Goal: Find specific page/section: Find specific page/section

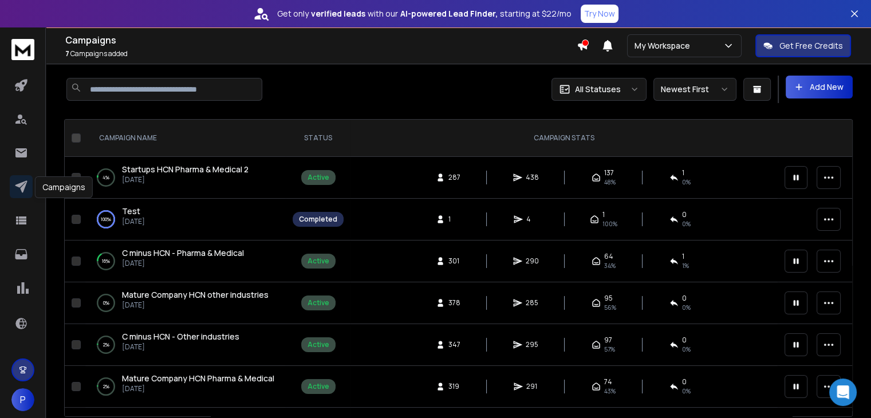
click at [372, 78] on div at bounding box center [261, 89] width 394 height 27
click at [450, 84] on div at bounding box center [261, 89] width 394 height 27
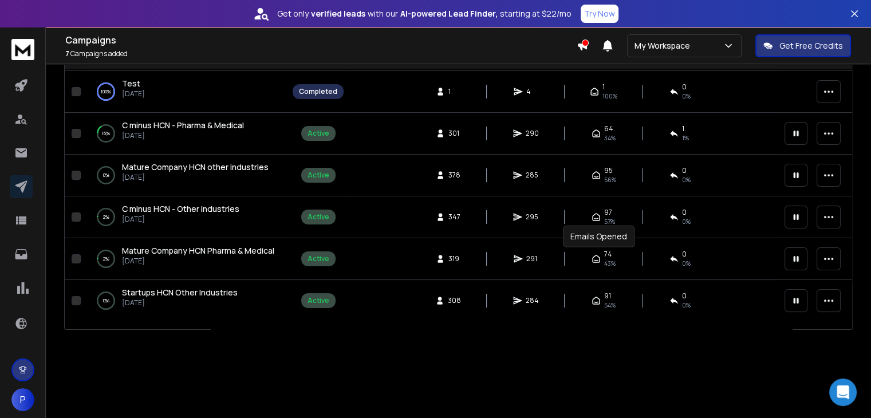
scroll to position [40, 0]
click at [422, 360] on div "Campaigns 7 Campaigns Added All Statuses Newest First Add New CAMPAIGN NAME STA…" at bounding box center [458, 198] width 788 height 418
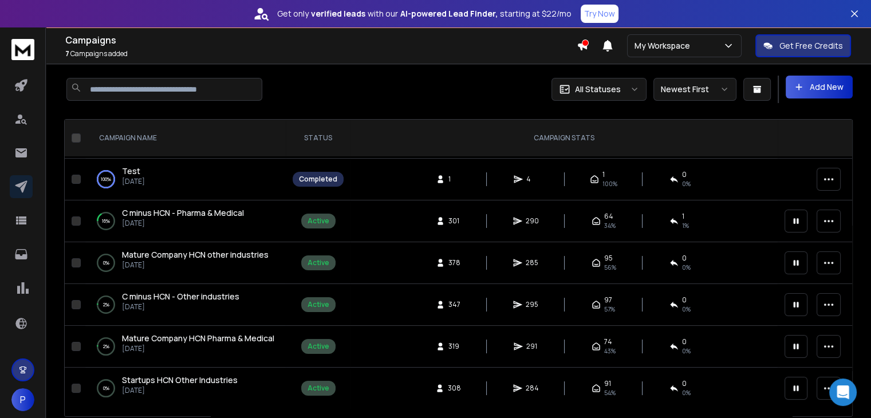
scroll to position [0, 0]
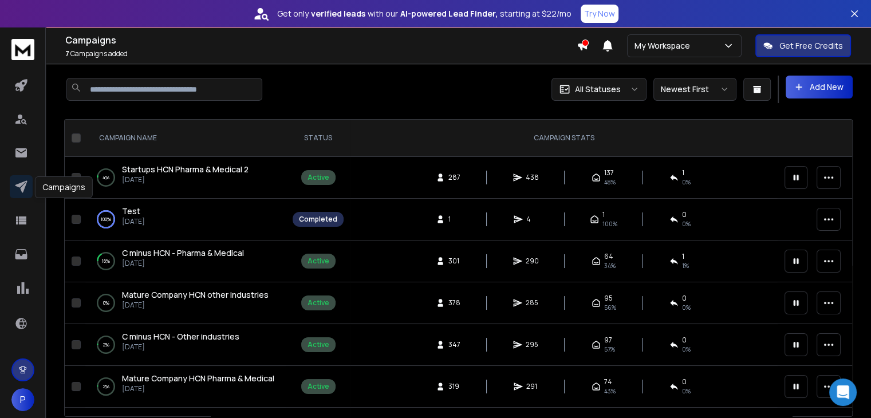
click at [27, 176] on link at bounding box center [21, 186] width 23 height 23
click at [459, 98] on div "Campaigns 7 Campaigns Added All Statuses Newest First Add New" at bounding box center [656, 89] width 394 height 27
click at [18, 187] on icon at bounding box center [21, 186] width 12 height 12
click at [18, 246] on link at bounding box center [21, 254] width 23 height 23
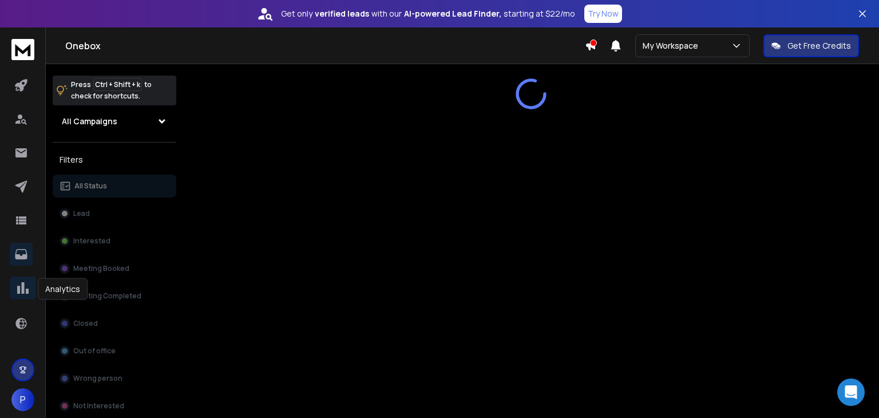
click at [18, 291] on icon at bounding box center [22, 287] width 11 height 11
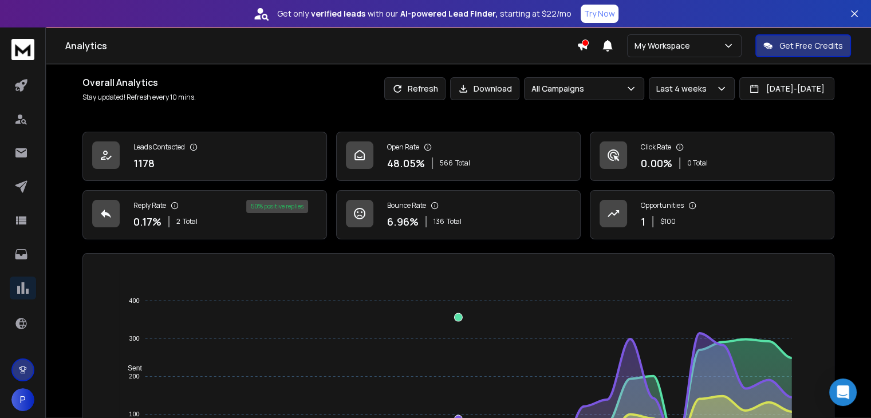
click at [151, 240] on div "Leads Contacted 1178 Open Rate 48.05 % 566 Total Click Rate 0.00 % 0 Total Repl…" at bounding box center [458, 320] width 752 height 377
click at [656, 92] on p "Last 4 weeks" at bounding box center [683, 88] width 55 height 11
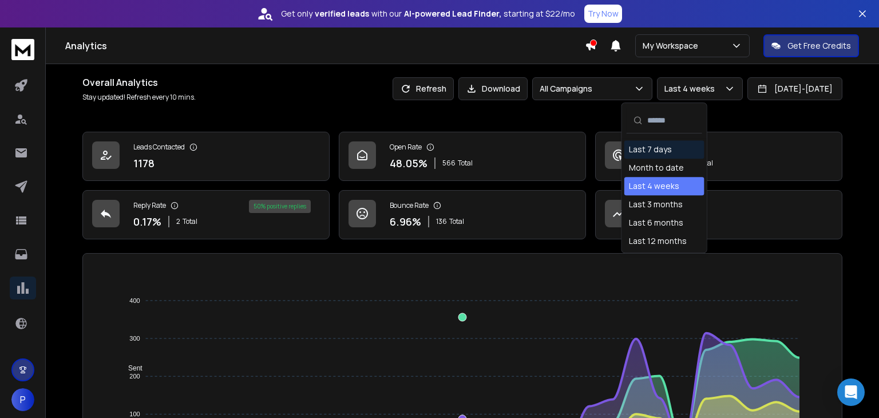
click at [658, 152] on div "Last 7 days" at bounding box center [650, 149] width 43 height 11
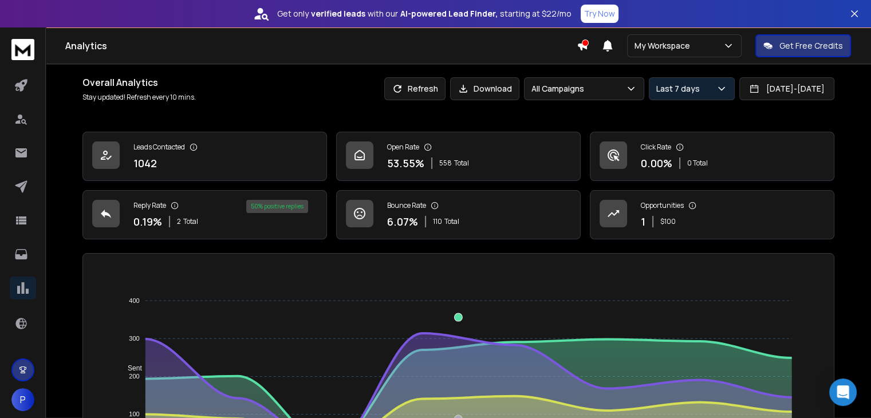
click at [656, 90] on p "Last 7 days" at bounding box center [680, 88] width 48 height 11
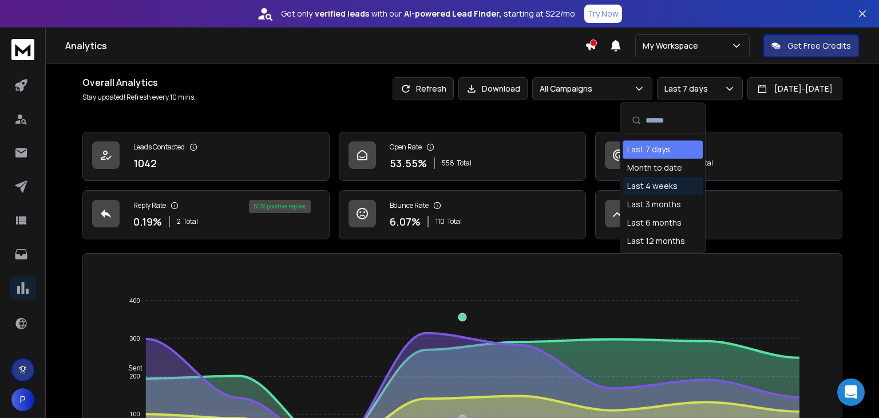
click at [657, 186] on div "Last 4 weeks" at bounding box center [652, 185] width 50 height 11
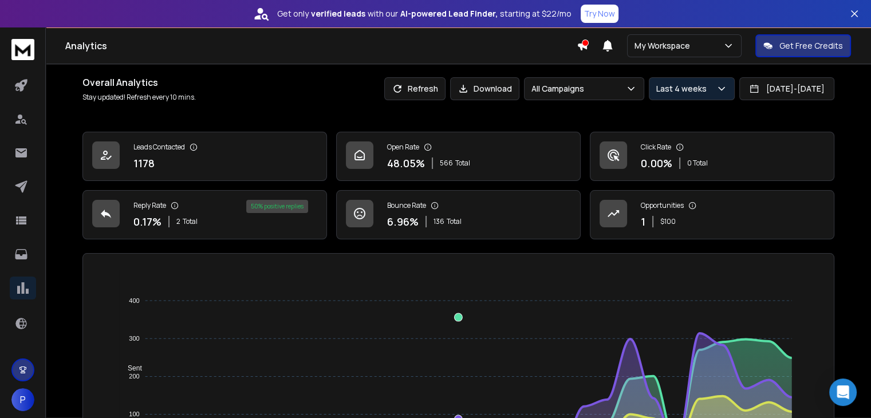
click at [664, 89] on p "Last 4 weeks" at bounding box center [683, 88] width 55 height 11
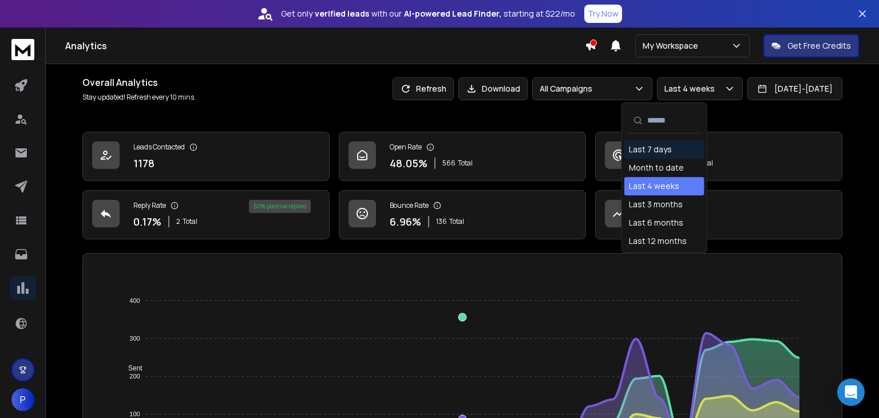
click at [662, 154] on div "Last 7 days" at bounding box center [650, 149] width 43 height 11
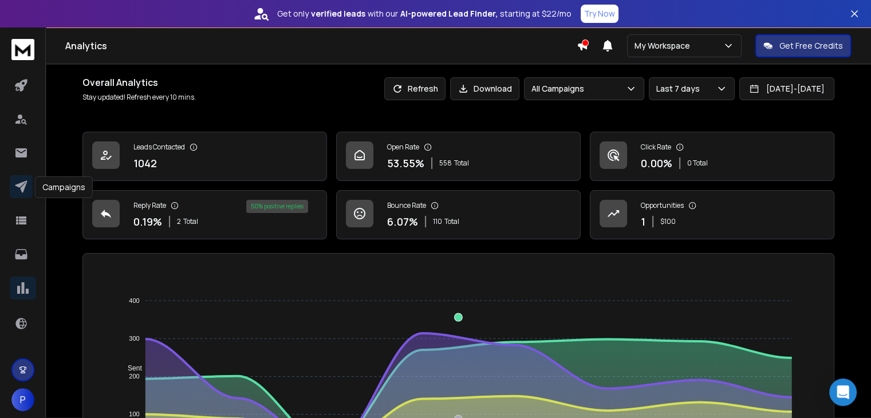
click at [21, 181] on icon at bounding box center [21, 187] width 14 height 14
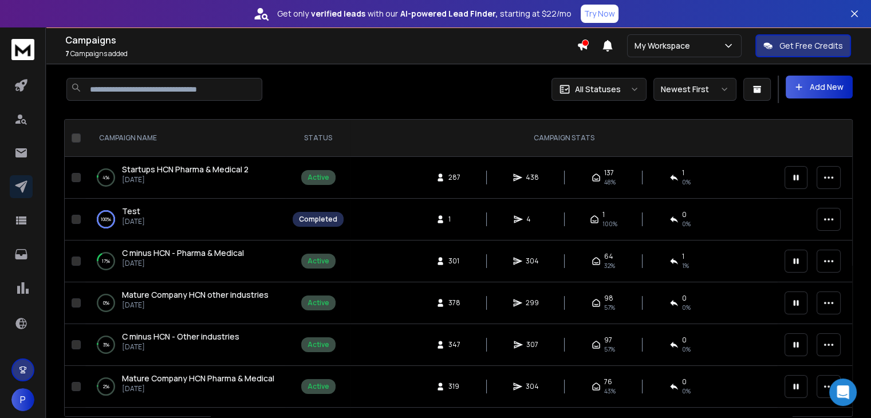
scroll to position [41, 0]
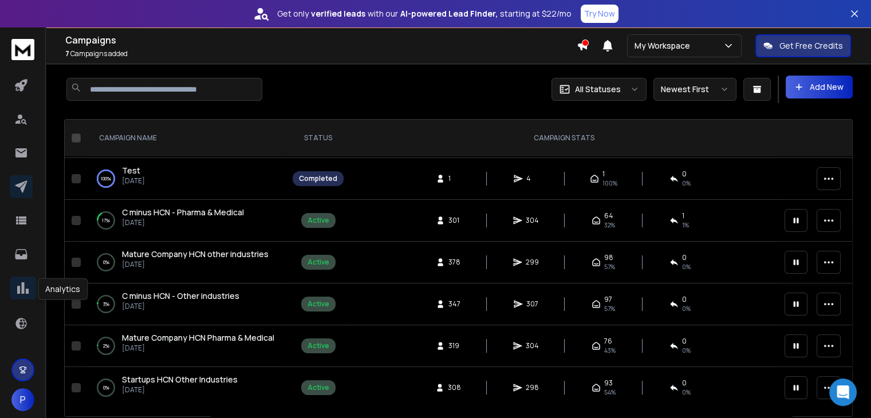
click at [21, 289] on icon at bounding box center [22, 287] width 17 height 17
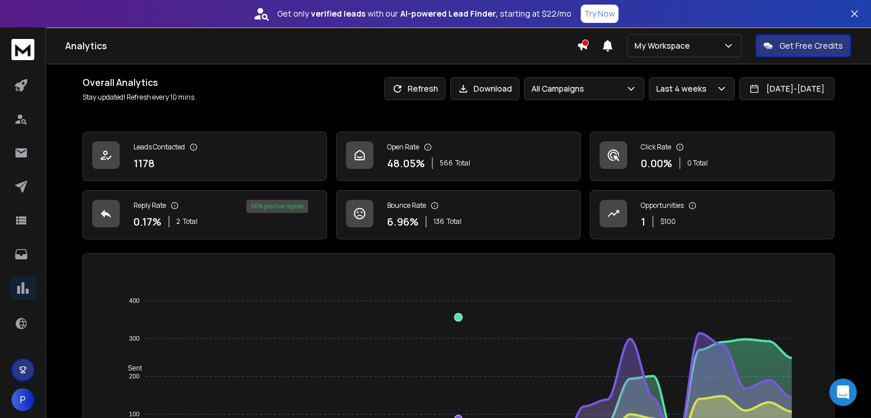
click at [418, 247] on div "Leads Contacted 1178 Open Rate 48.05 % 566 Total Click Rate 0.00 % 0 Total Repl…" at bounding box center [458, 320] width 752 height 377
click at [446, 249] on div "Leads Contacted 1178 Open Rate 48.05 % 566 Total Click Rate 0.00 % 0 Total Repl…" at bounding box center [458, 320] width 752 height 377
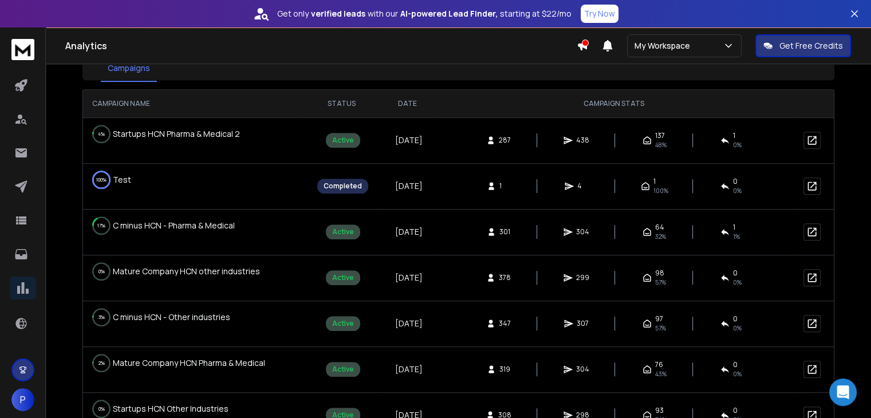
scroll to position [531, 0]
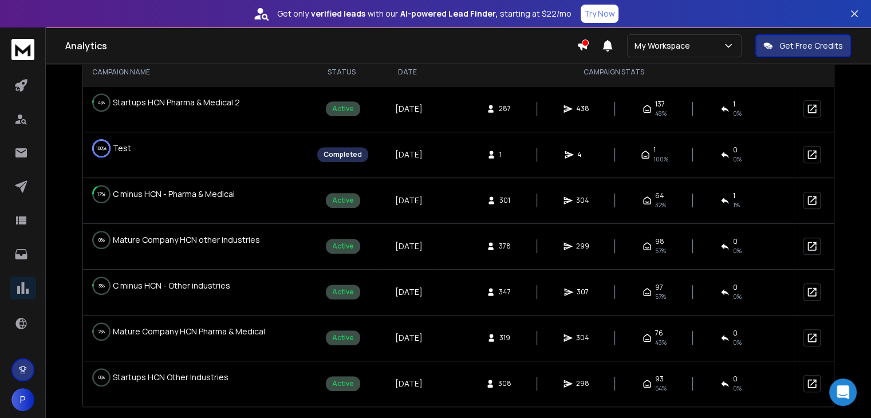
click at [406, 113] on td "[DATE]" at bounding box center [407, 109] width 52 height 46
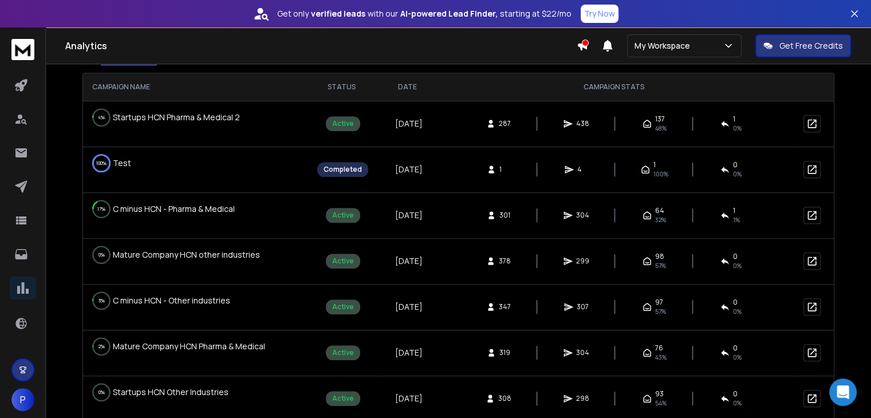
scroll to position [517, 0]
click at [7, 186] on div "P" at bounding box center [23, 224] width 46 height 395
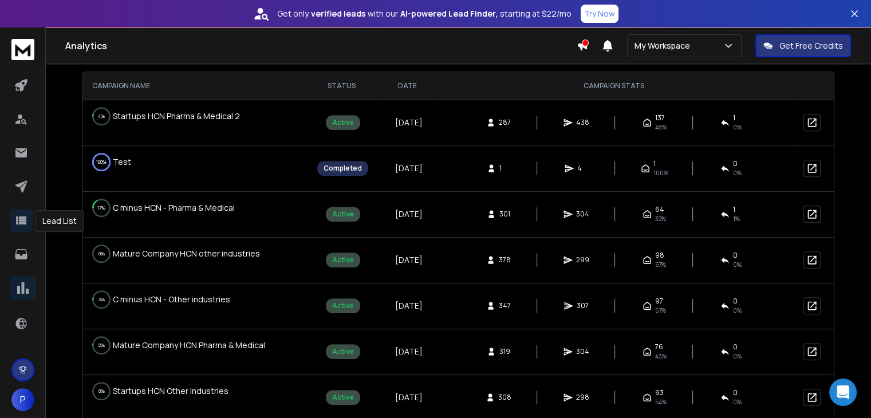
click at [26, 220] on icon at bounding box center [21, 220] width 10 height 8
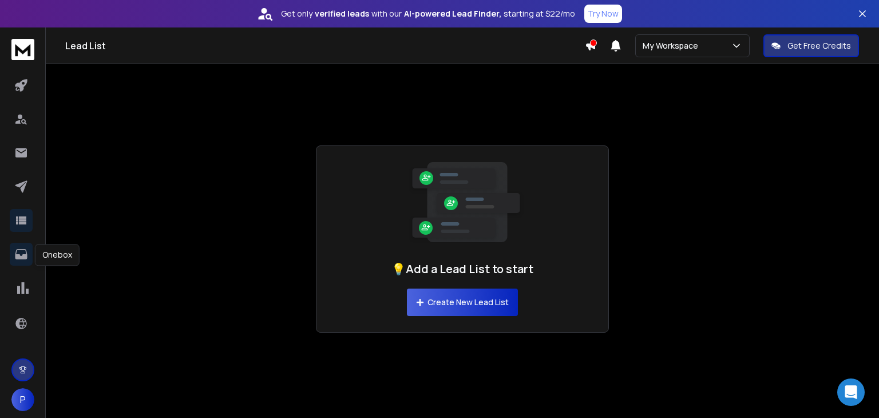
click at [22, 243] on link at bounding box center [21, 254] width 23 height 23
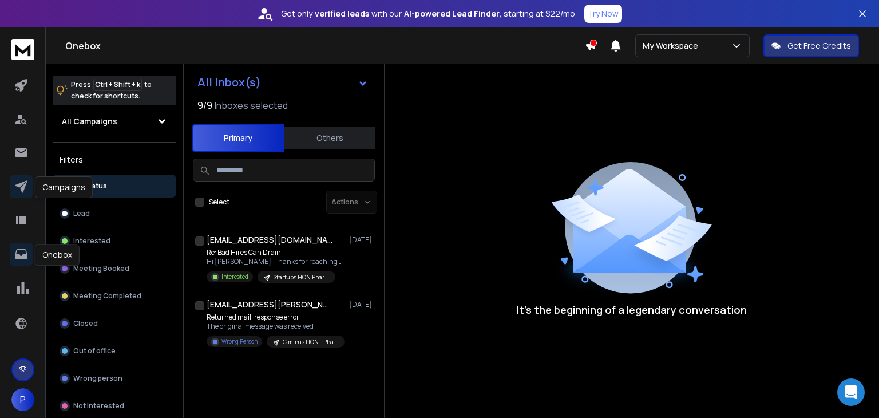
click at [21, 182] on icon at bounding box center [21, 187] width 14 height 14
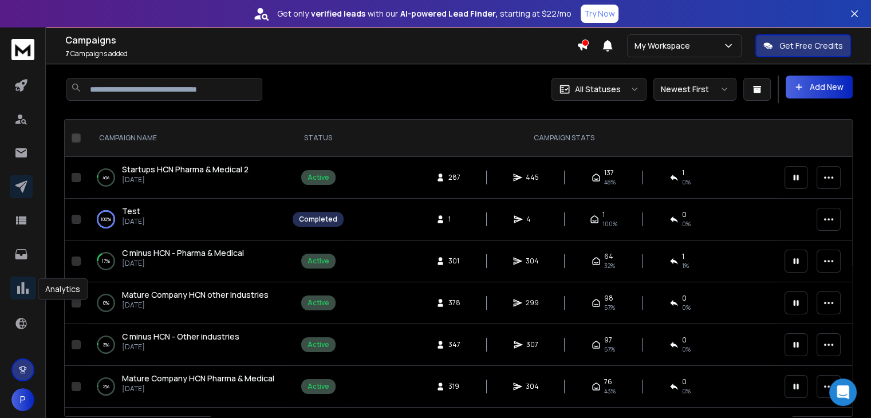
click at [21, 289] on icon at bounding box center [22, 287] width 11 height 11
